Goal: Communication & Community: Participate in discussion

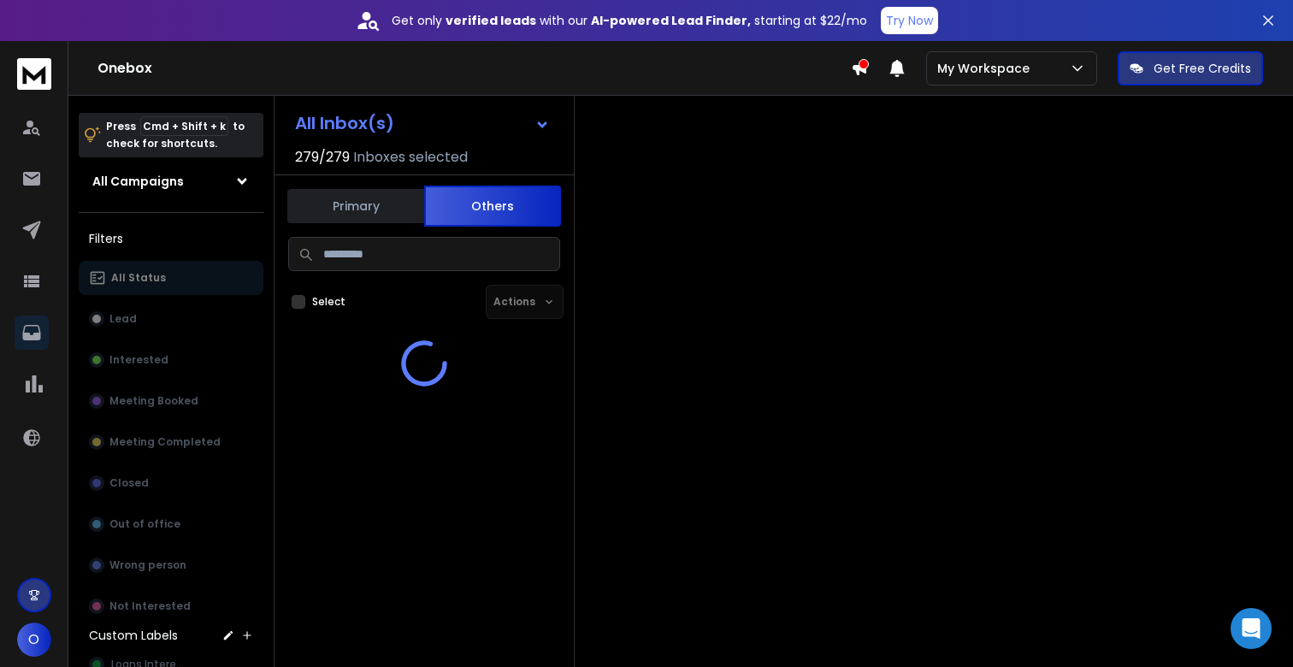
click at [458, 213] on button "Others" at bounding box center [492, 206] width 137 height 41
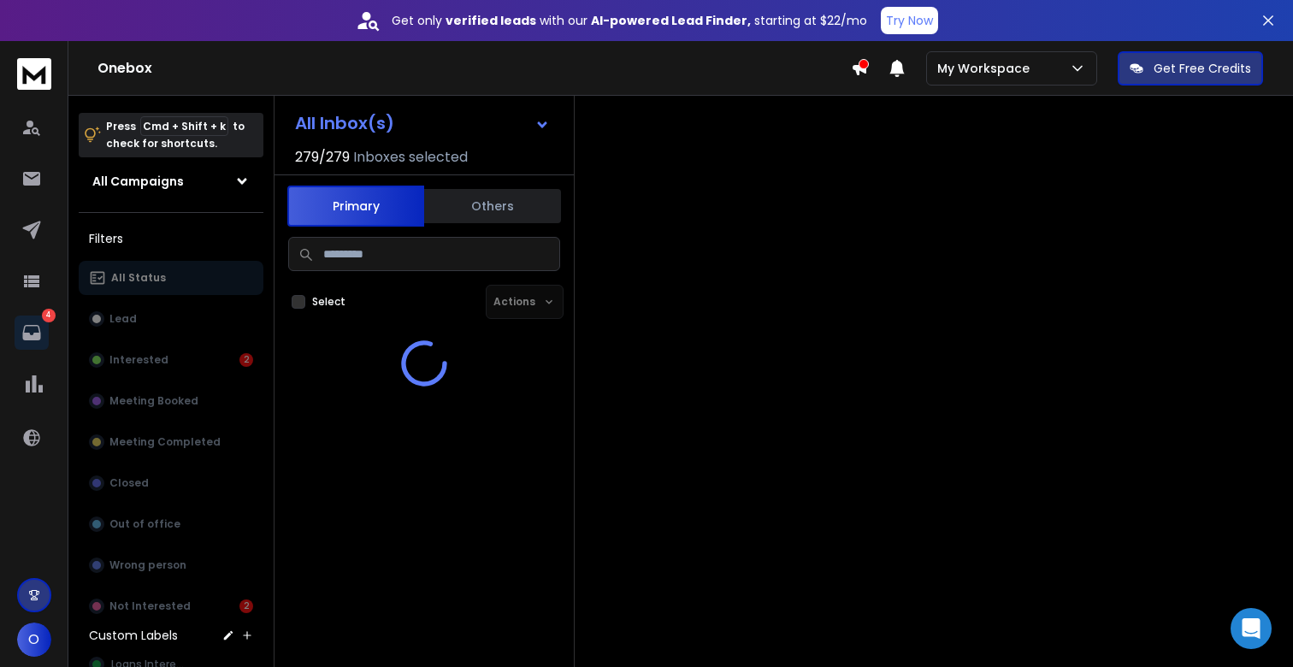
click at [389, 196] on button "Primary" at bounding box center [355, 206] width 137 height 41
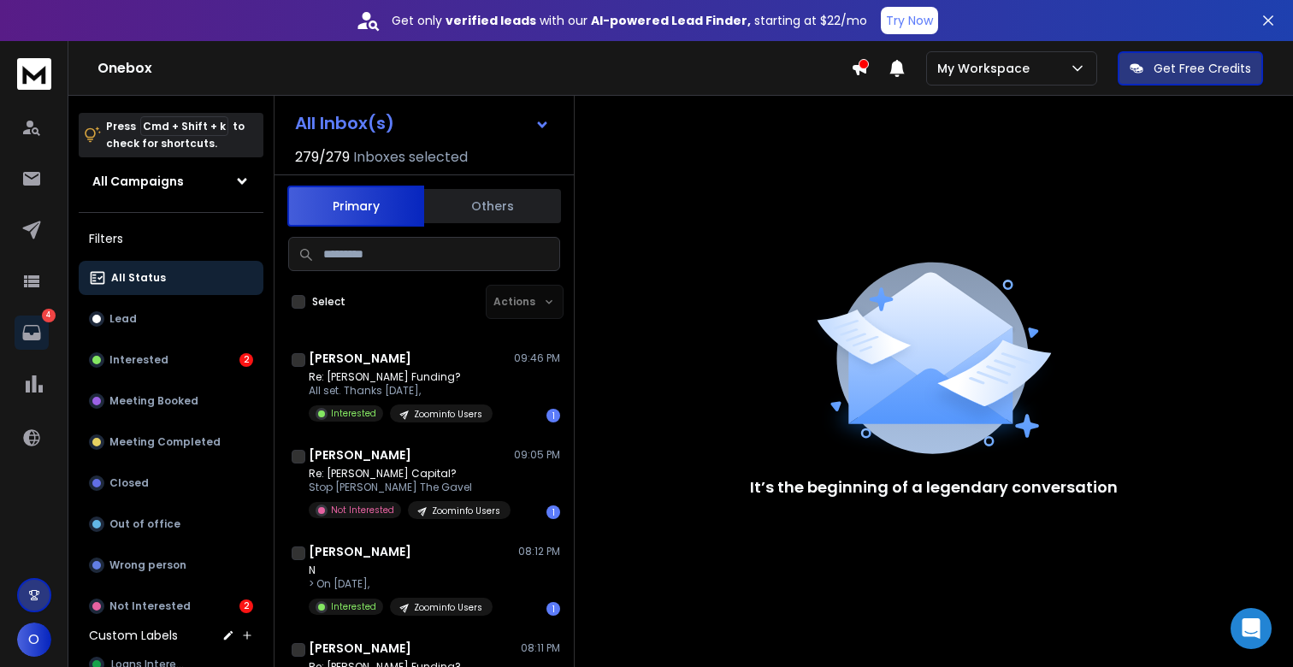
click at [503, 227] on div "Primary Others Select Actions [PERSON_NAME] 09:46 PM Re: [PERSON_NAME] Funding?…" at bounding box center [423, 509] width 299 height 640
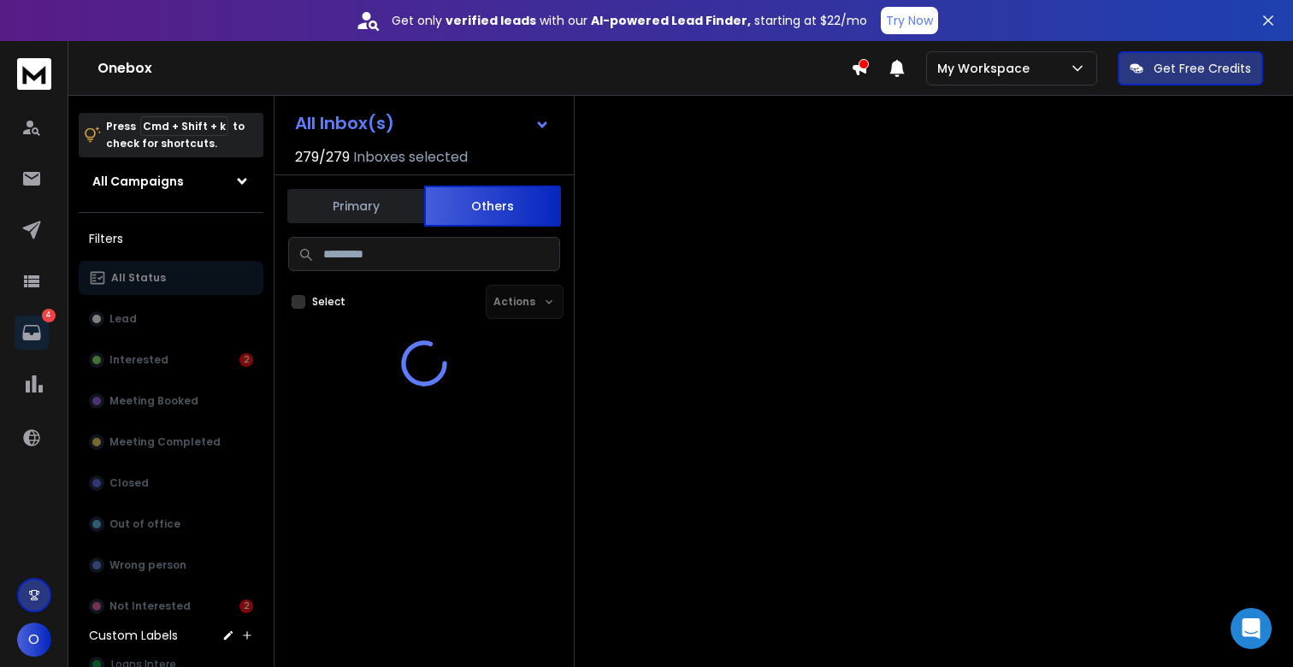
click at [473, 209] on button "Others" at bounding box center [492, 206] width 137 height 41
click at [367, 240] on input at bounding box center [424, 254] width 272 height 34
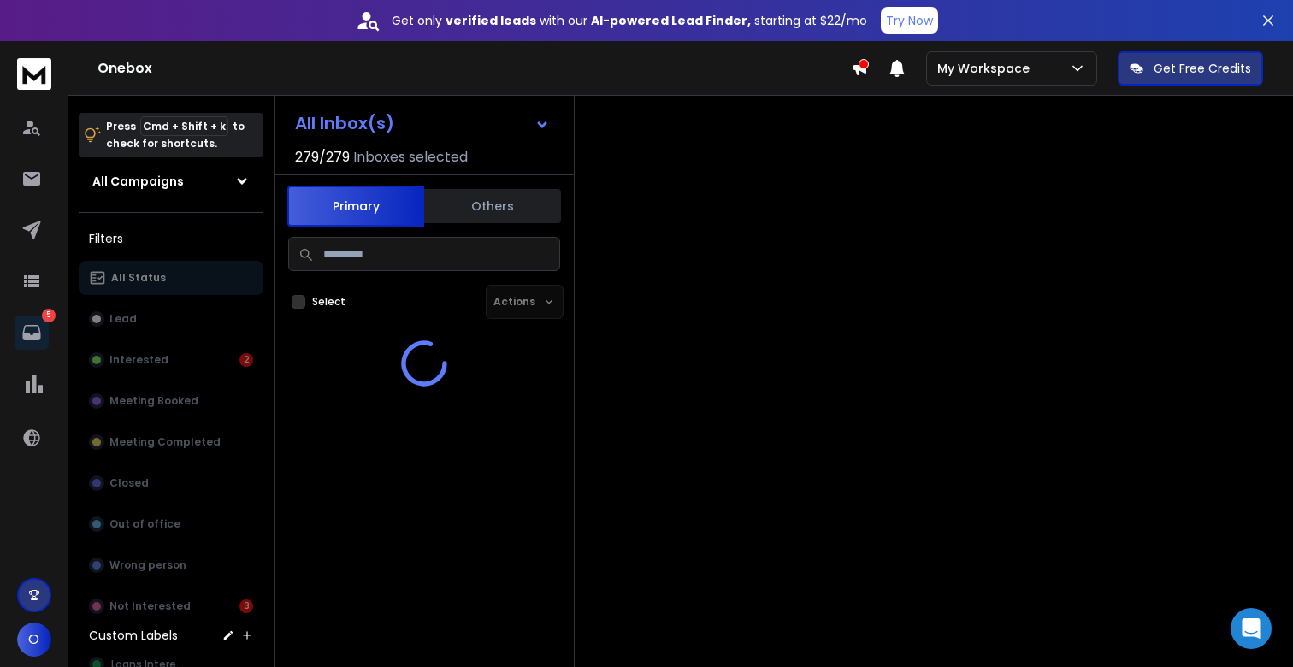
click at [374, 205] on button "Primary" at bounding box center [355, 206] width 137 height 41
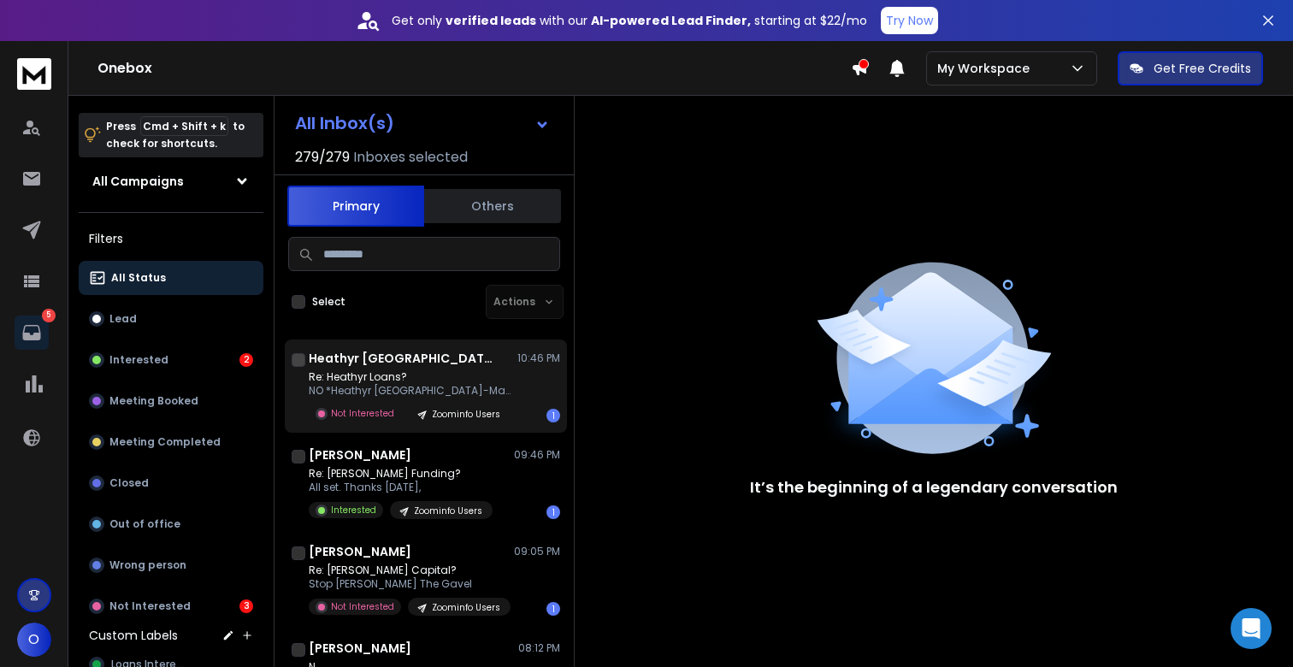
click at [477, 365] on div "Heathyr [GEOGRAPHIC_DATA]-Masewic 10:46 PM" at bounding box center [434, 358] width 251 height 17
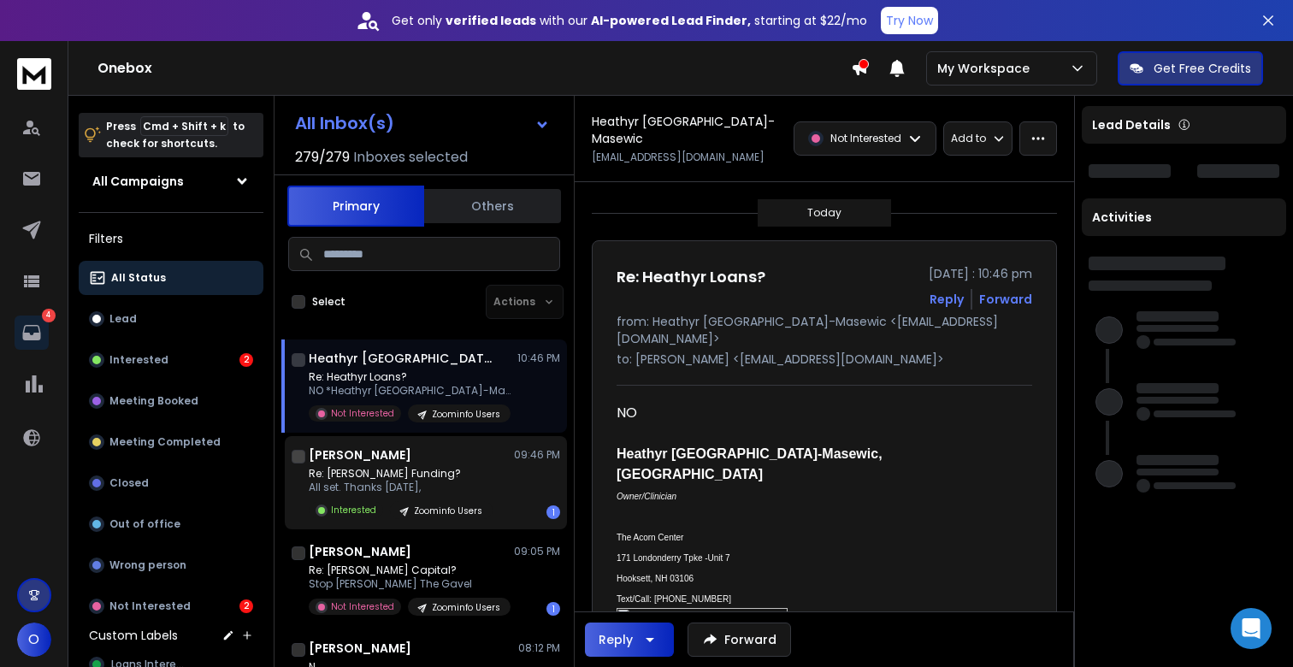
click at [476, 466] on div "[PERSON_NAME] 09:46 PM Re: [PERSON_NAME] Funding? All set. Thanks [DATE], Inter…" at bounding box center [434, 482] width 251 height 73
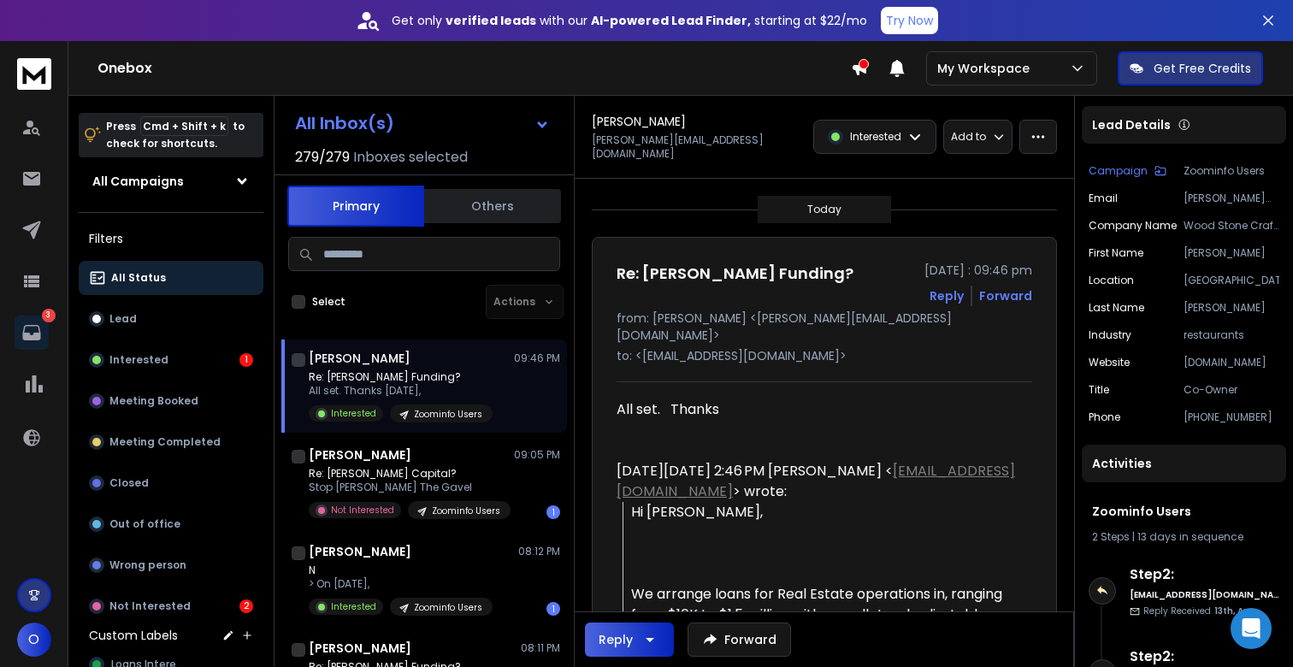
scroll to position [192, 0]
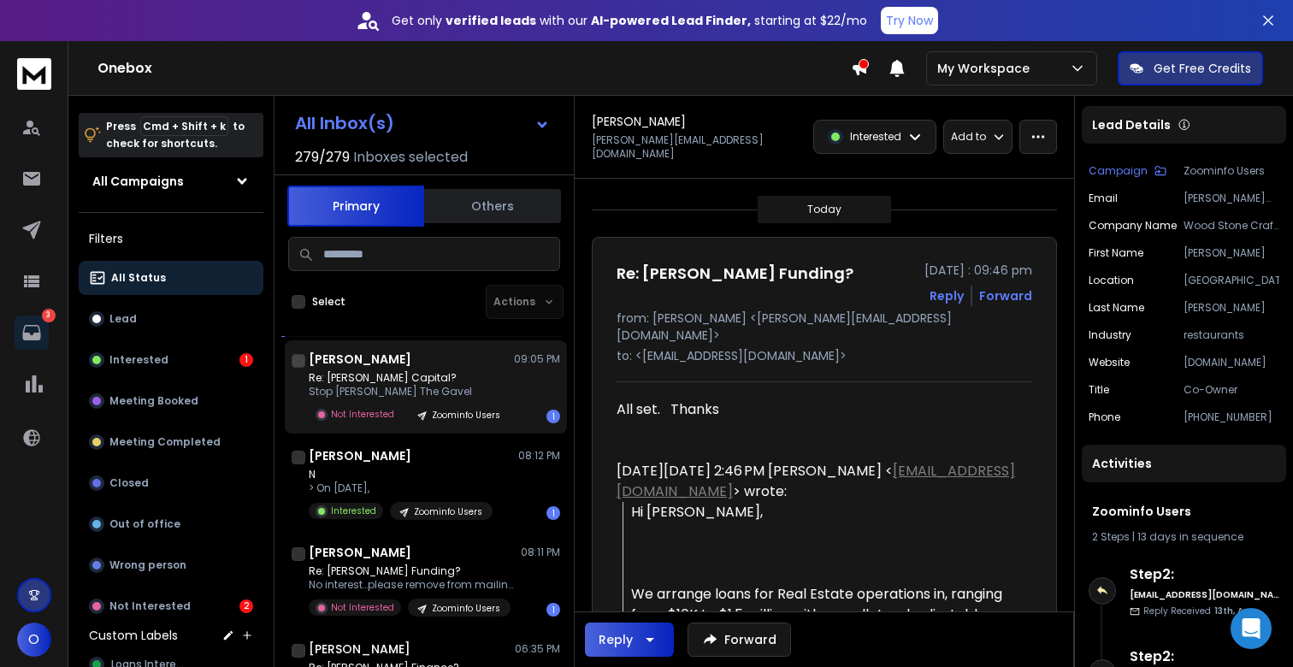
click at [480, 401] on div "Re: [PERSON_NAME] Capital? Stop [PERSON_NAME] The Gavel Not Interested Zoominfo…" at bounding box center [410, 397] width 202 height 52
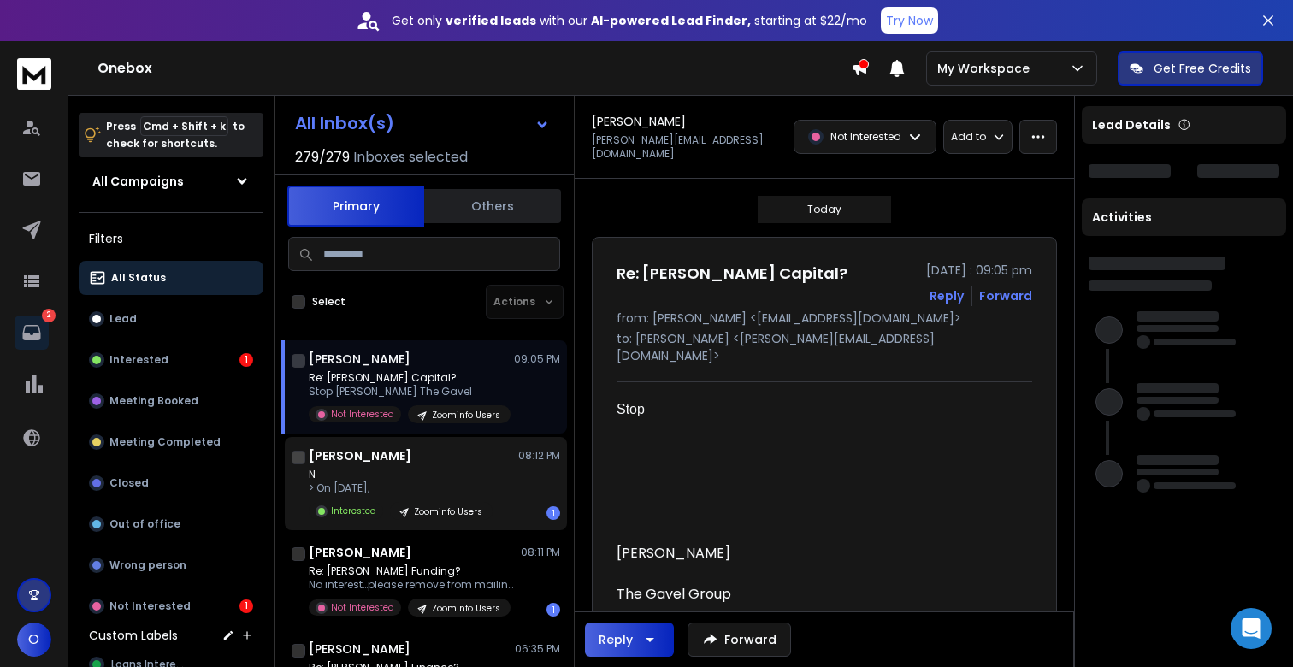
click at [479, 470] on p "N" at bounding box center [401, 475] width 184 height 14
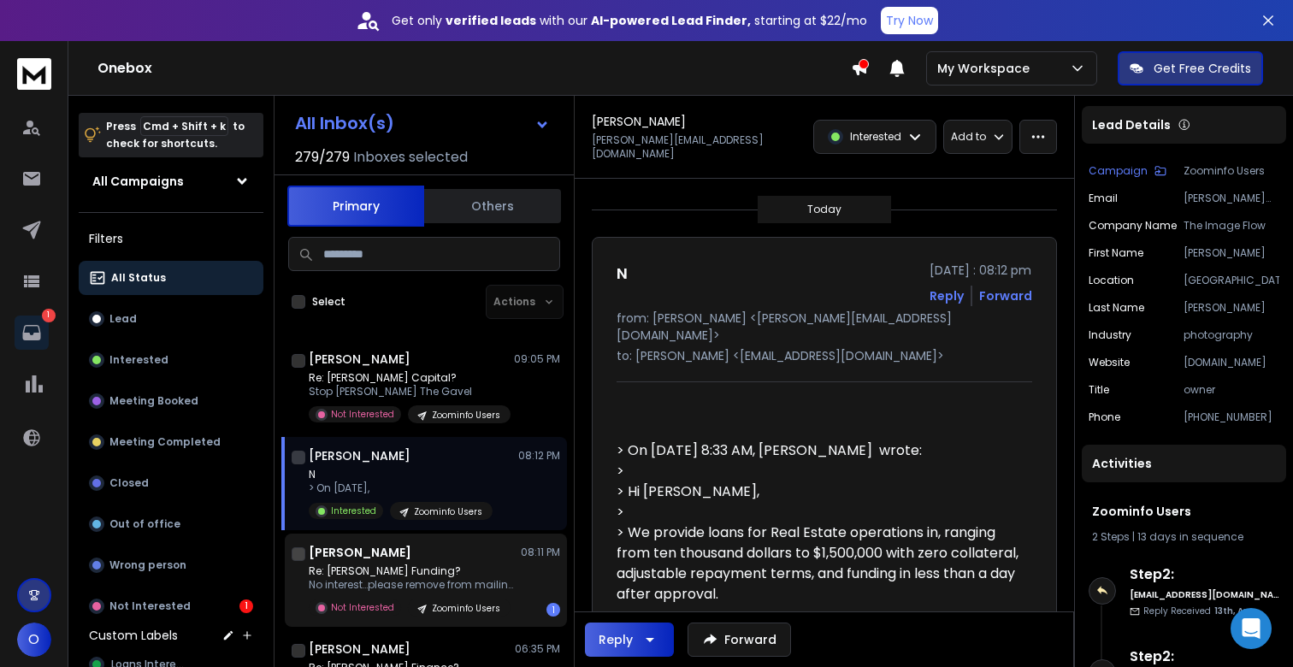
click at [480, 557] on div "[PERSON_NAME] 08:11 PM" at bounding box center [434, 552] width 251 height 17
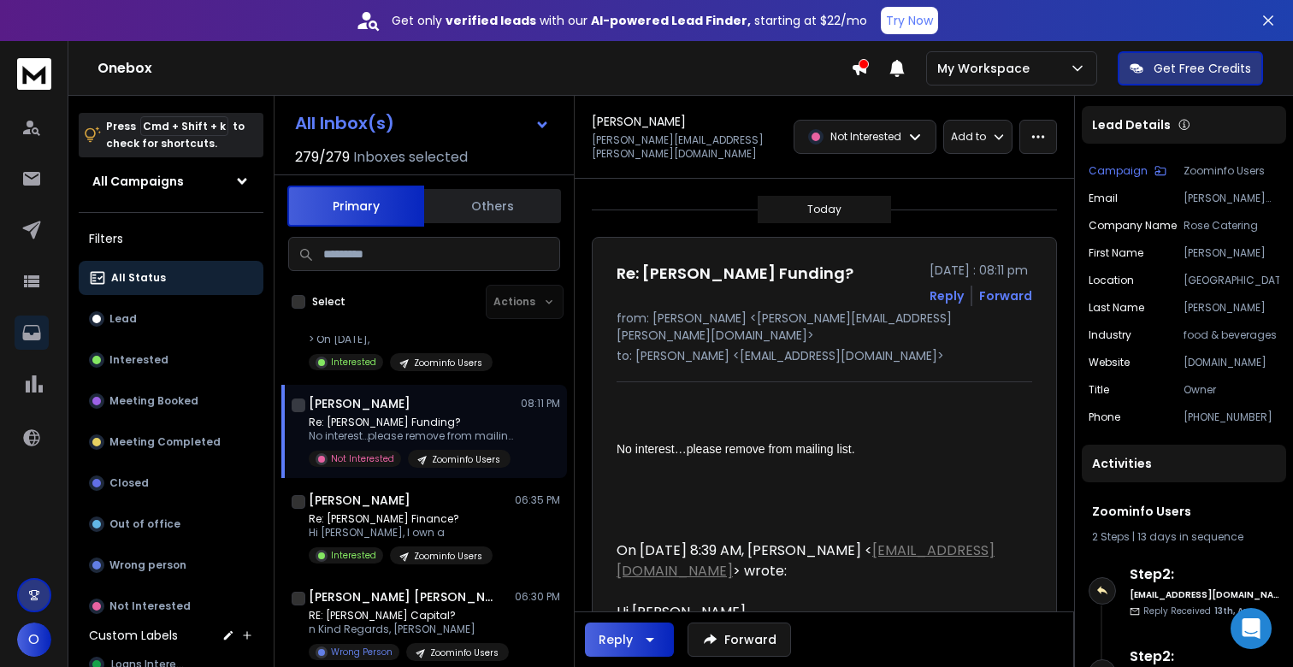
scroll to position [347, 0]
